Goal: Communication & Community: Answer question/provide support

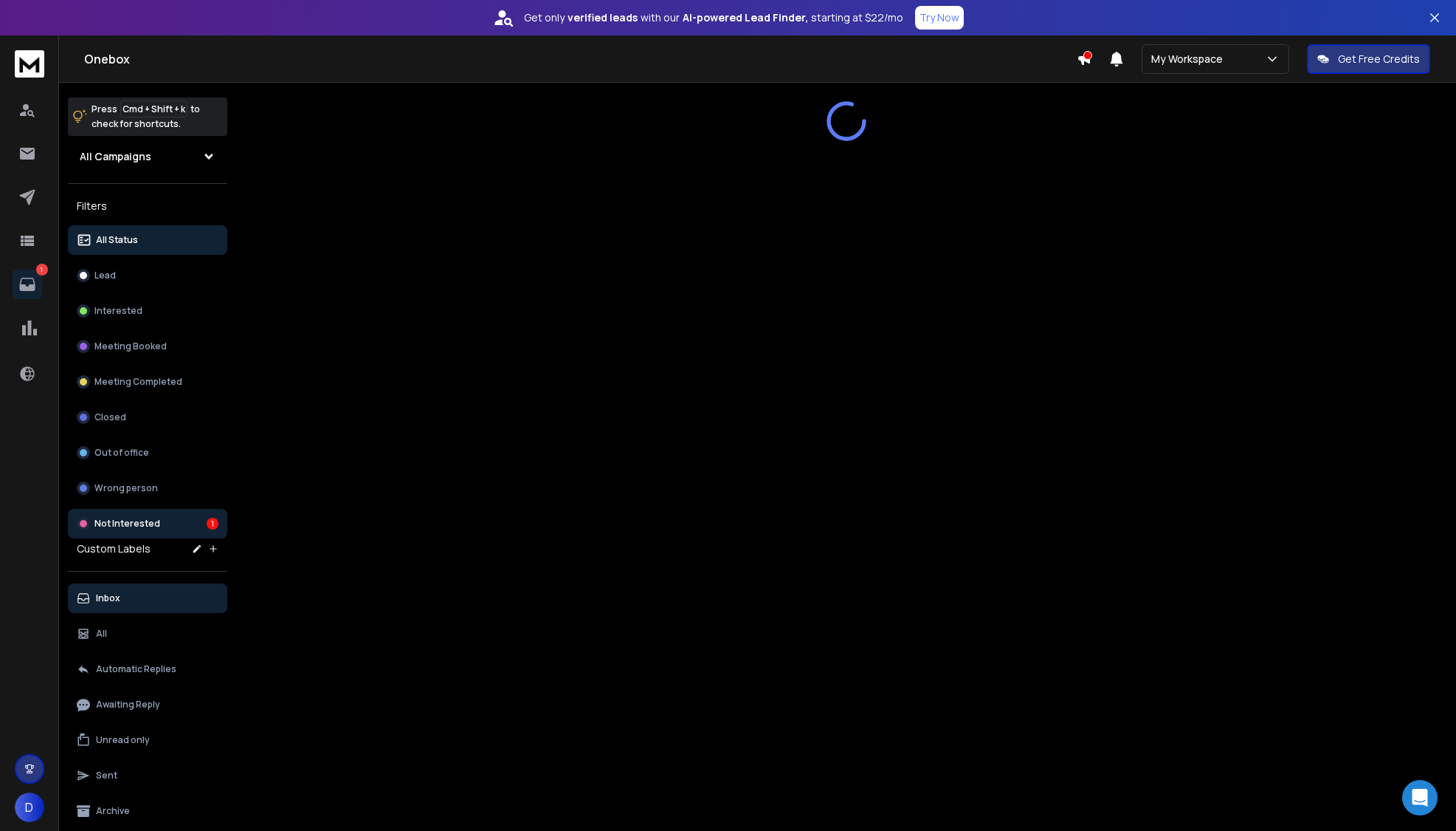
click at [137, 519] on p "Not Interested" at bounding box center [127, 523] width 65 height 12
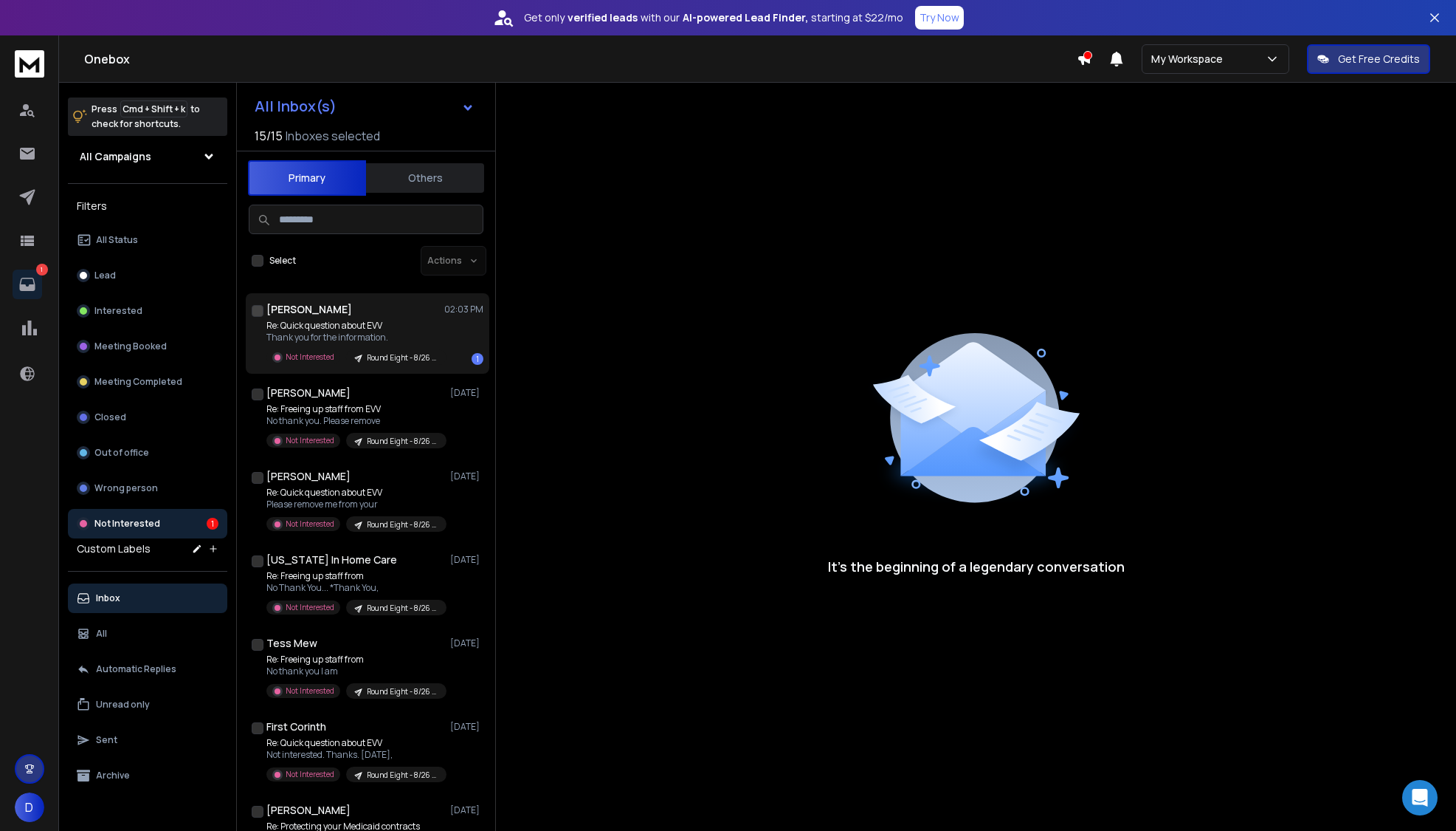
click at [359, 324] on p "Re: Quick question about EVV" at bounding box center [355, 325] width 177 height 12
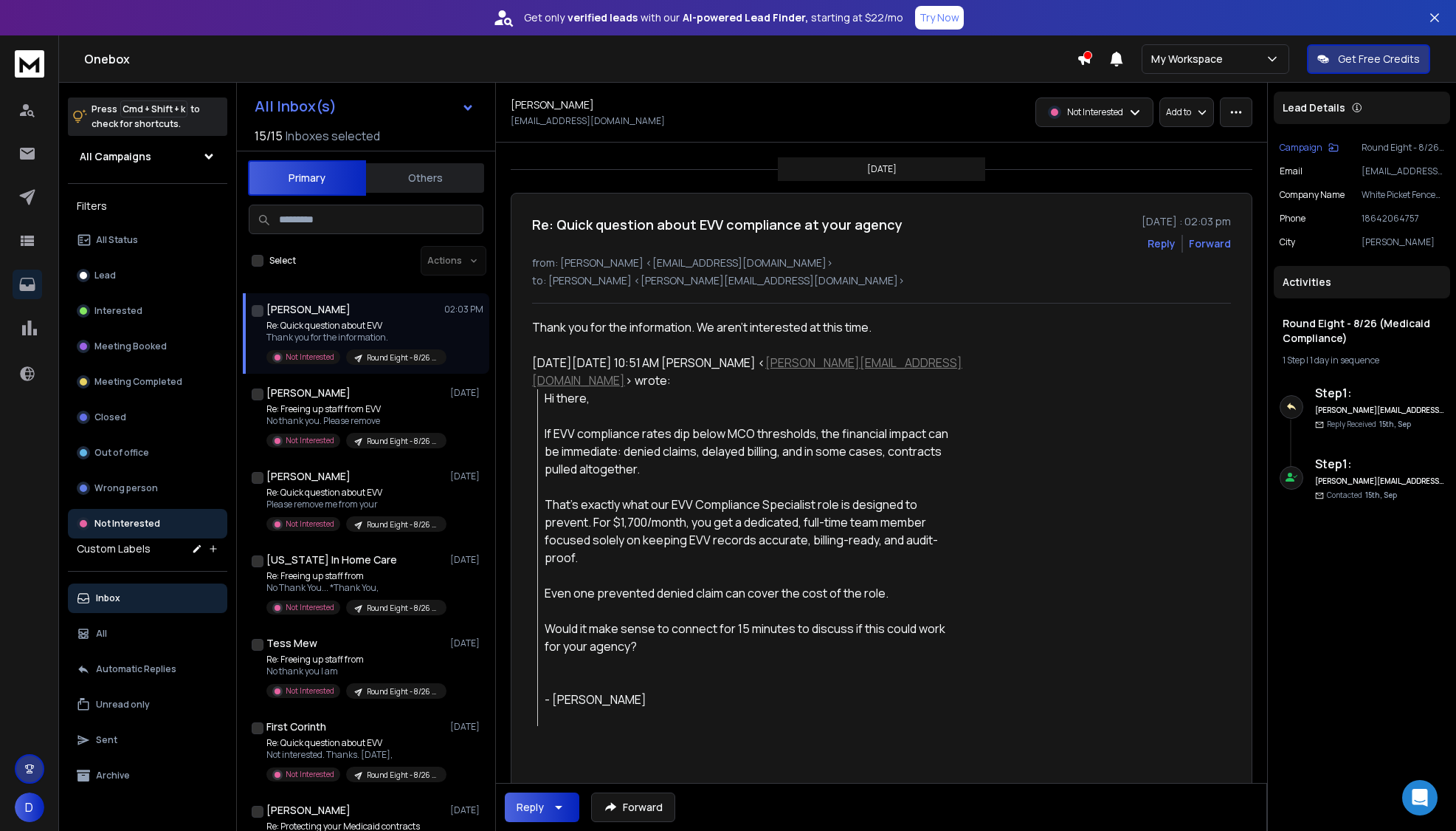
scroll to position [1, 0]
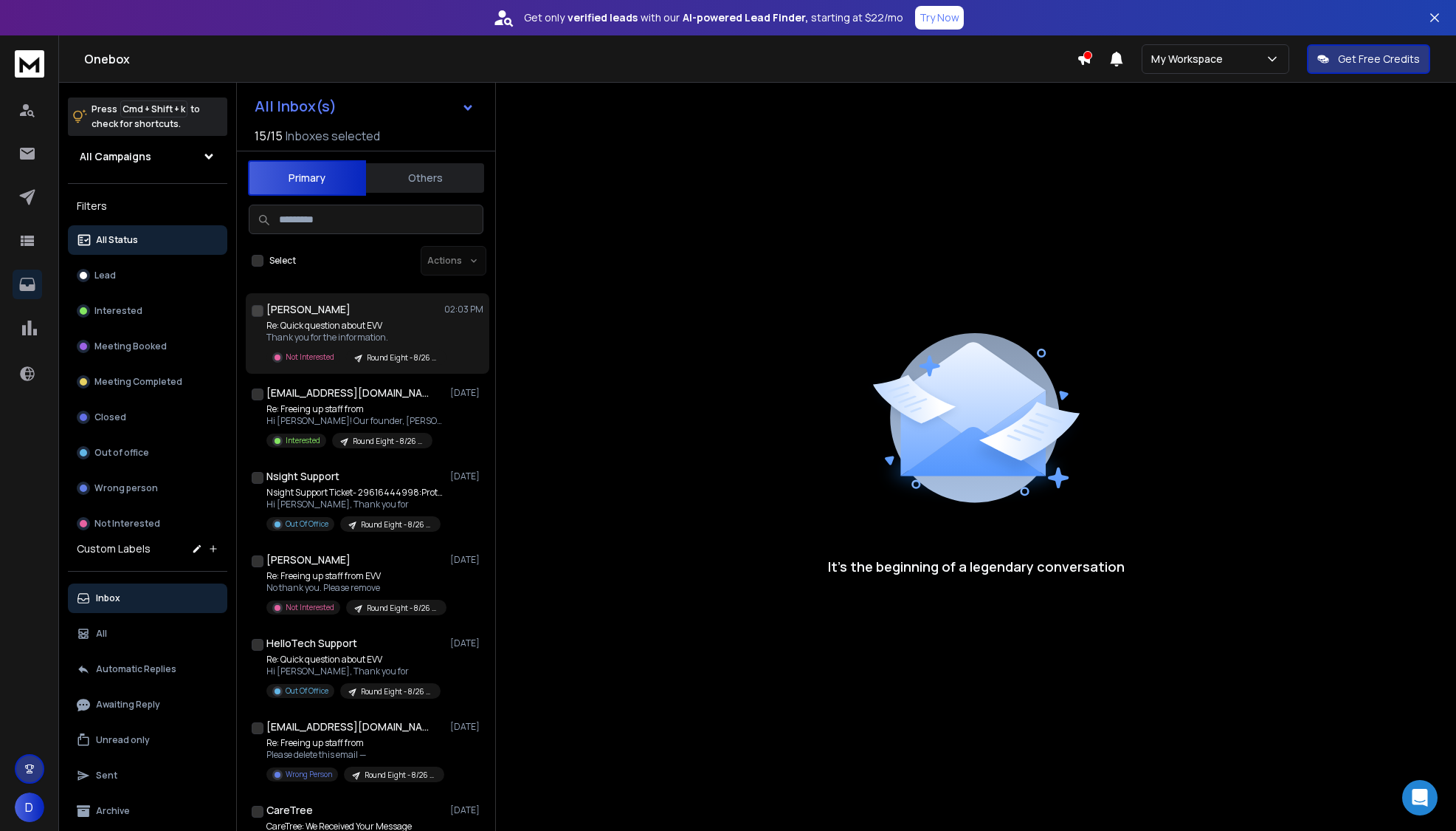
click at [353, 320] on p "Re: Quick question about EVV" at bounding box center [355, 325] width 177 height 12
